Goal: Navigation & Orientation: Find specific page/section

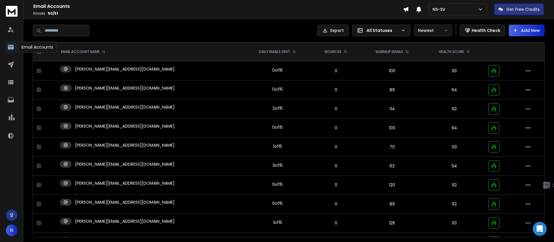
click at [12, 46] on icon at bounding box center [11, 47] width 6 height 5
click at [10, 63] on icon at bounding box center [11, 64] width 6 height 6
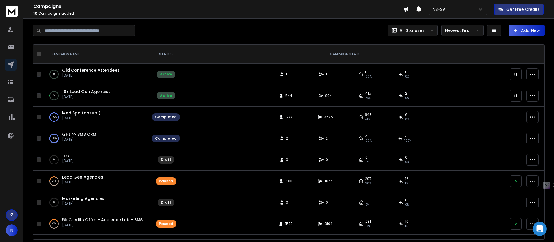
click at [75, 92] on span "10k Lead Gen Agencies" at bounding box center [86, 92] width 49 height 6
